Goal: Check status

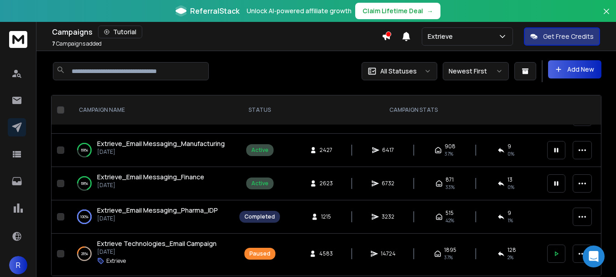
scroll to position [97, 0]
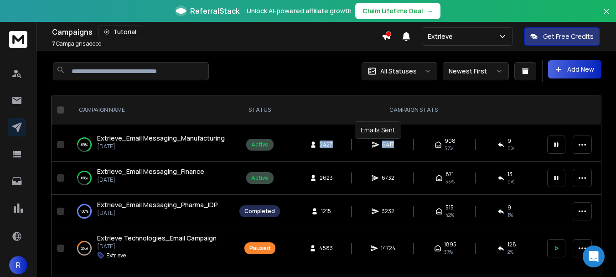
drag, startPoint x: 400, startPoint y: 145, endPoint x: 303, endPoint y: 133, distance: 97.5
click at [304, 133] on td "2427 6417 908 37 % 9 0 %" at bounding box center [413, 144] width 256 height 33
click at [343, 73] on div "Campaigns 7 Campaigns Added All Statuses Newest First Add New" at bounding box center [464, 71] width 275 height 22
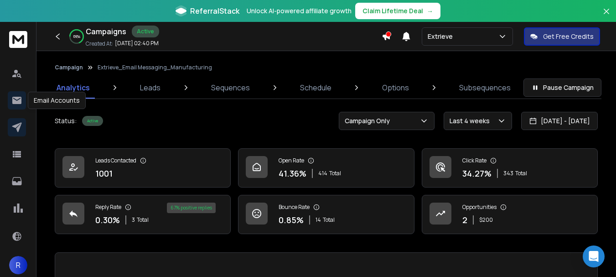
click at [21, 98] on icon at bounding box center [16, 100] width 11 height 11
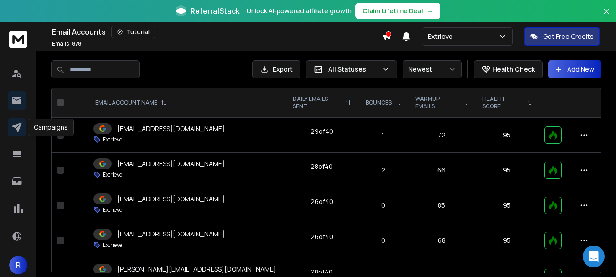
click at [15, 126] on icon at bounding box center [17, 128] width 10 height 10
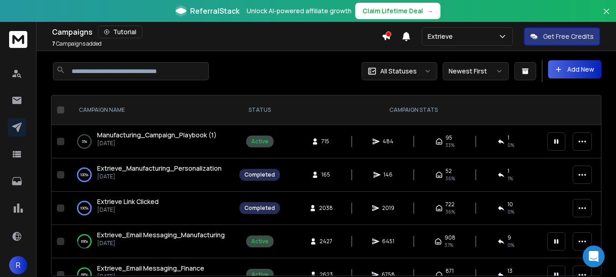
click at [609, 11] on icon "Close banner" at bounding box center [606, 11] width 8 height 8
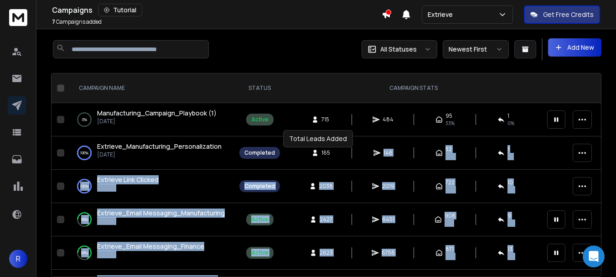
drag, startPoint x: 332, startPoint y: 154, endPoint x: 290, endPoint y: 133, distance: 47.5
click at [290, 133] on body "ReferralStack Unlock AI-powered affiliate growth Lifetime Deals available! Clai…" at bounding box center [308, 138] width 616 height 277
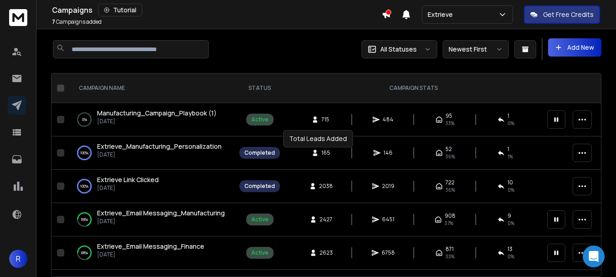
click at [329, 56] on div "Campaigns 7 Campaigns Added All Statuses Newest First Add New" at bounding box center [464, 49] width 275 height 22
click at [111, 116] on span "Manufacturing_Campaign_Playbook (1)" at bounding box center [156, 113] width 119 height 9
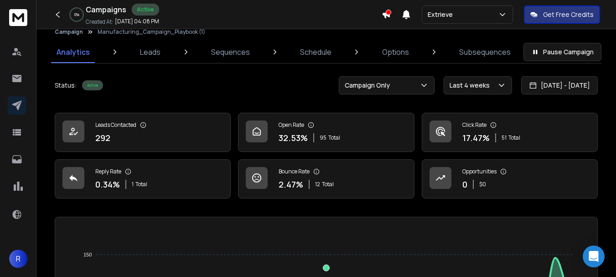
scroll to position [13, 0]
